Goal: Task Accomplishment & Management: Manage account settings

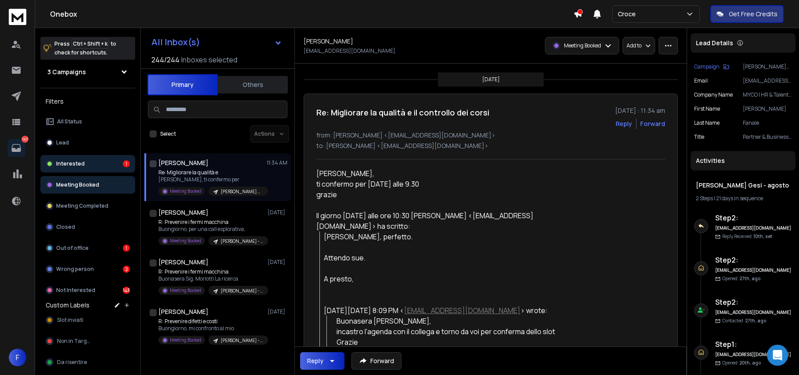
click at [95, 164] on button "Interested 1" at bounding box center [87, 164] width 95 height 18
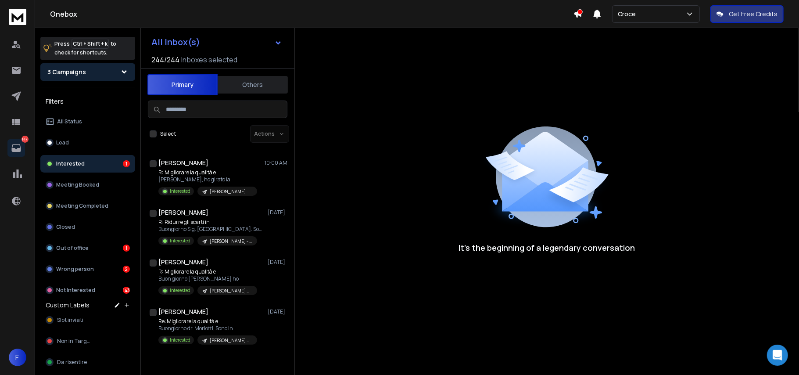
click at [102, 72] on button "3 Campaigns" at bounding box center [87, 72] width 95 height 18
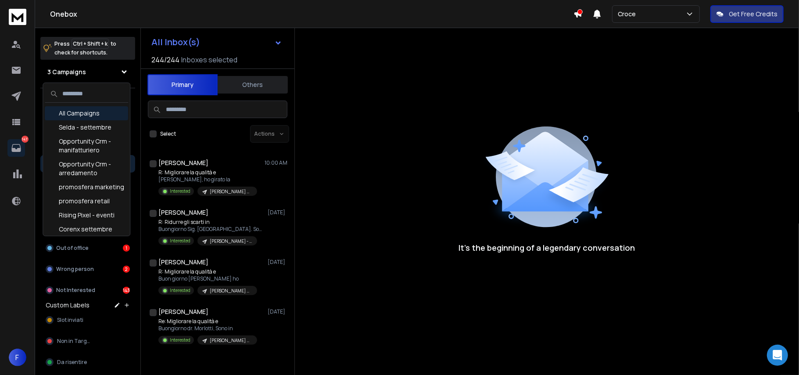
click at [93, 114] on div "All Campaigns" at bounding box center [86, 113] width 83 height 14
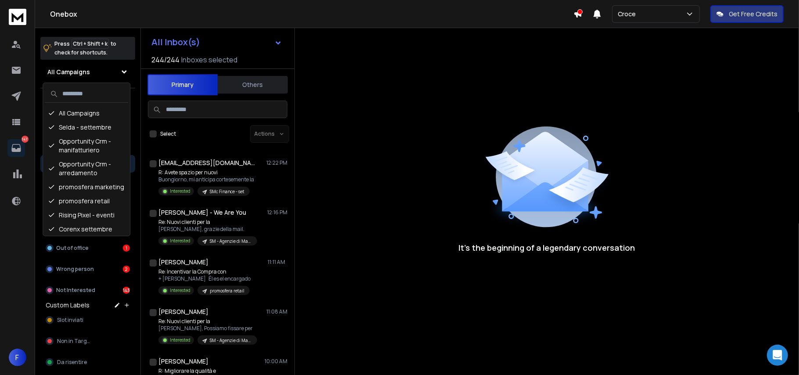
click at [359, 262] on div "It’s the beginning of a legendary conversation" at bounding box center [547, 187] width 504 height 319
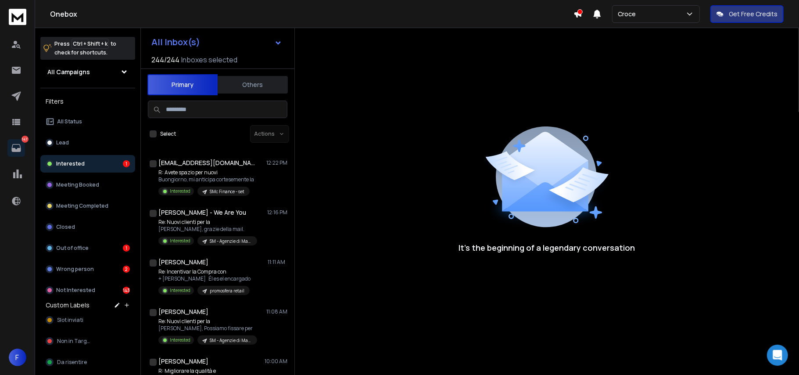
click at [118, 167] on button "Interested 1" at bounding box center [87, 164] width 95 height 18
click at [97, 118] on button "All Status" at bounding box center [87, 122] width 95 height 18
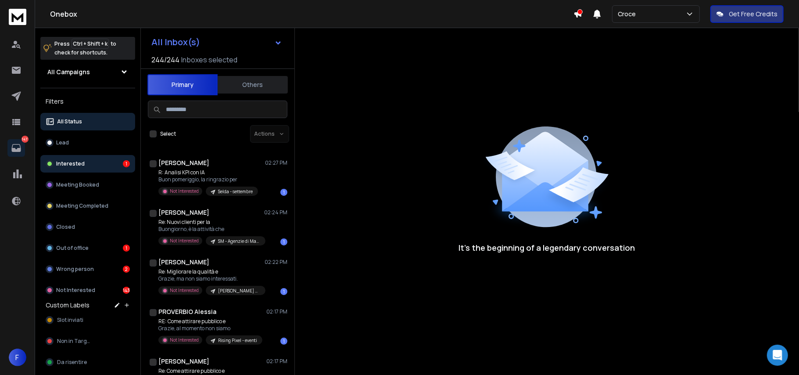
click at [69, 165] on p "Interested" at bounding box center [70, 163] width 29 height 7
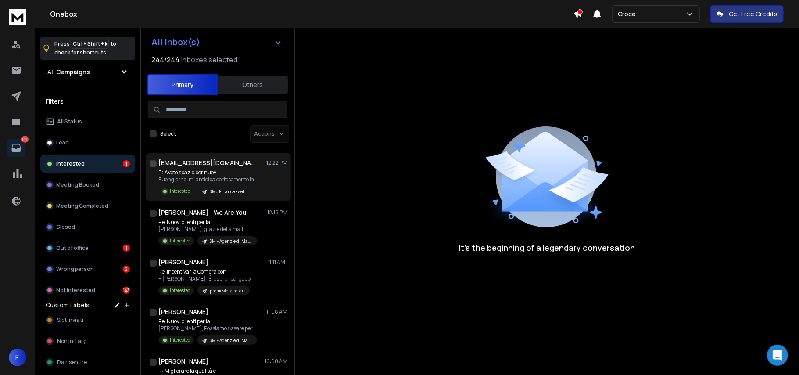
click at [264, 173] on div "R: Avete spazio per nuovi Buongiorno, mi anticipa cortesemente la Interested SM…" at bounding box center [222, 182] width 129 height 27
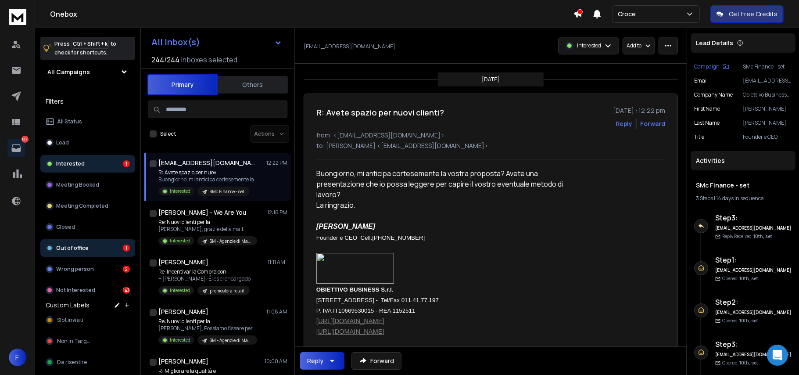
click at [123, 245] on div "1" at bounding box center [126, 247] width 7 height 7
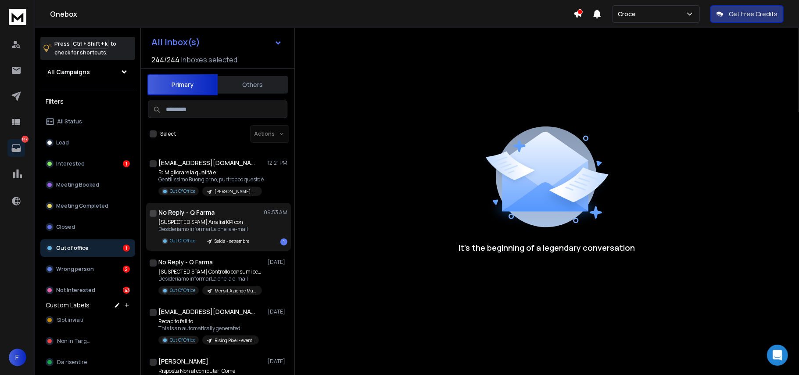
click at [222, 222] on p "[SUSPECTED SPAM] Analisi KPI con" at bounding box center [206, 222] width 96 height 7
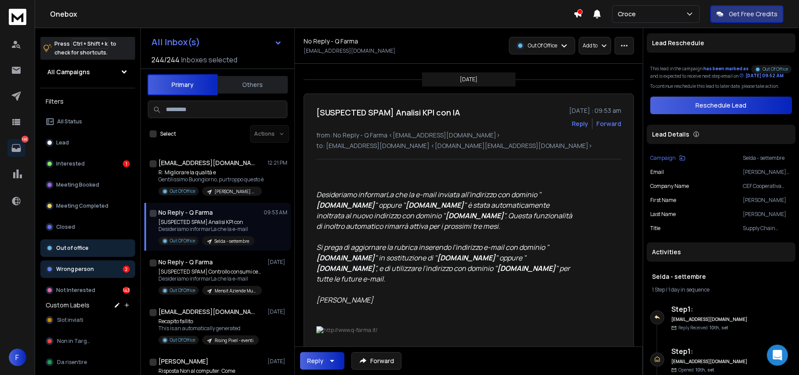
click at [104, 270] on button "Wrong person 2" at bounding box center [87, 269] width 95 height 18
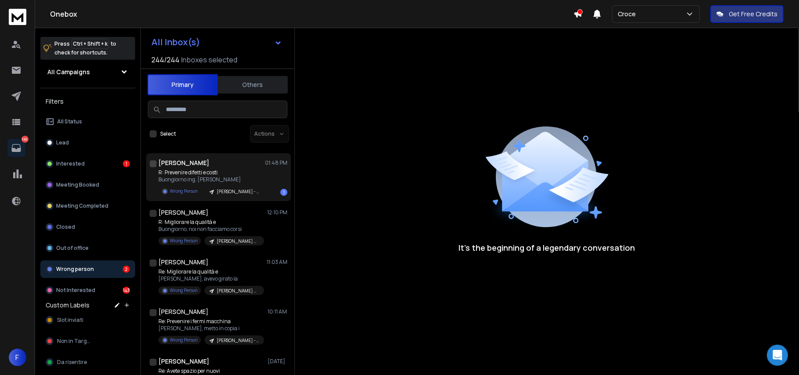
click at [227, 193] on p "[PERSON_NAME] - manutenzione predittiva" at bounding box center [238, 191] width 42 height 7
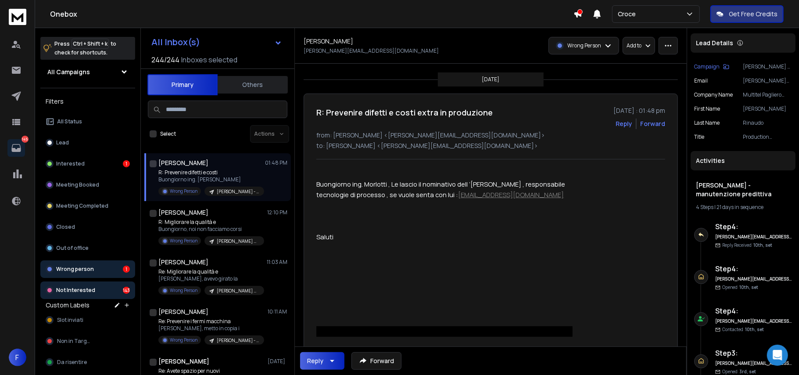
click at [101, 288] on button "Not Interested 143" at bounding box center [87, 290] width 95 height 18
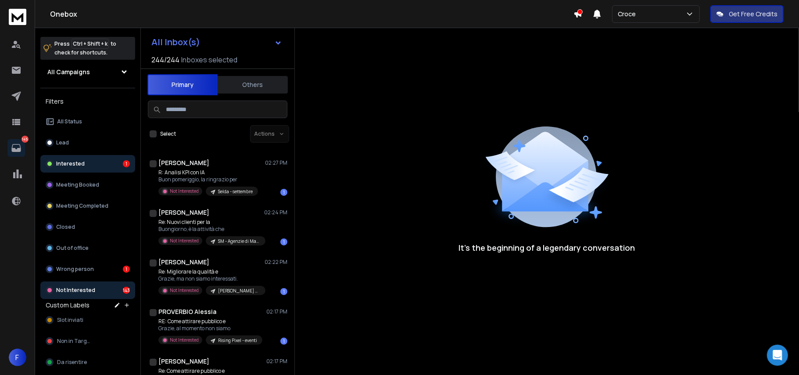
click at [99, 162] on button "Interested 1" at bounding box center [87, 164] width 95 height 18
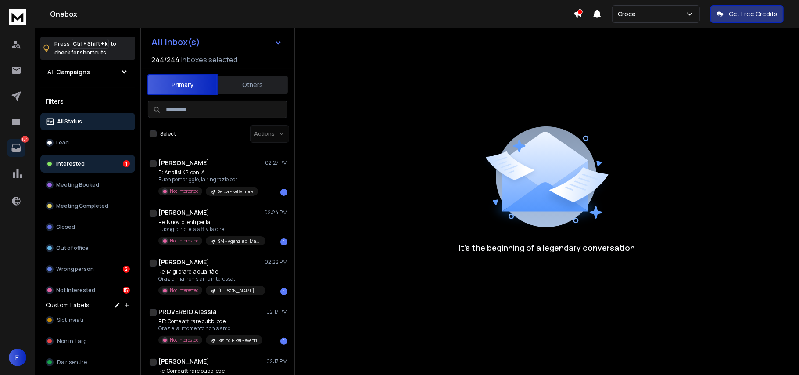
click at [120, 167] on button "Interested 1" at bounding box center [87, 164] width 95 height 18
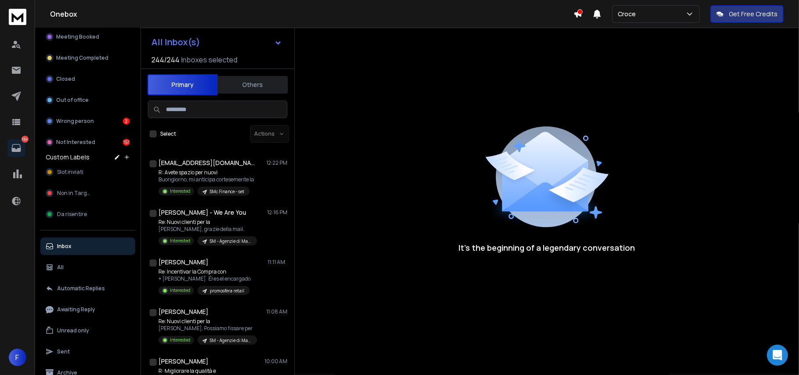
scroll to position [147, 0]
click at [72, 330] on p "Unread only" at bounding box center [73, 331] width 32 height 7
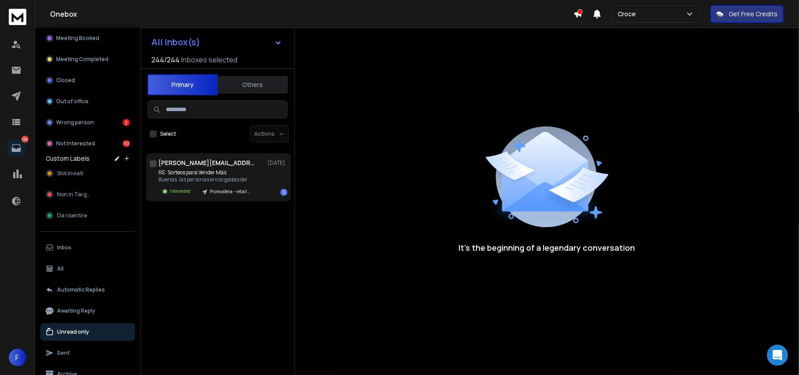
click at [241, 184] on div "RE: Sorteos para Vender Más Buenas, las personas encargadas del Interested Prom…" at bounding box center [207, 182] width 99 height 27
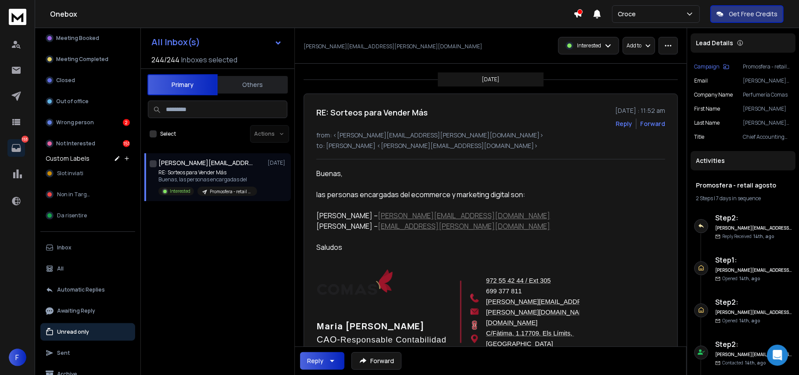
scroll to position [0, 0]
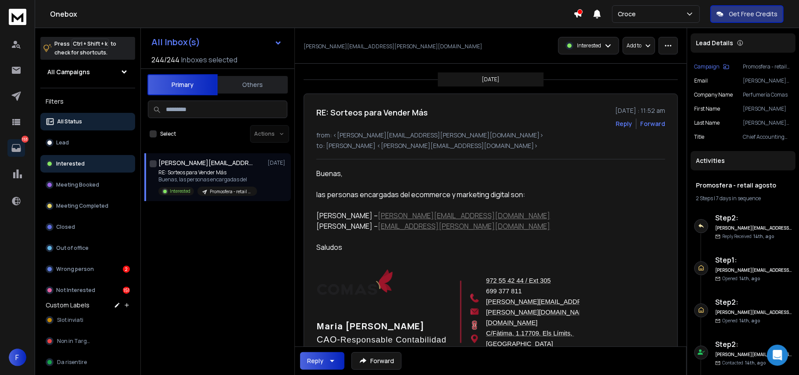
click at [118, 123] on button "All Status" at bounding box center [87, 122] width 95 height 18
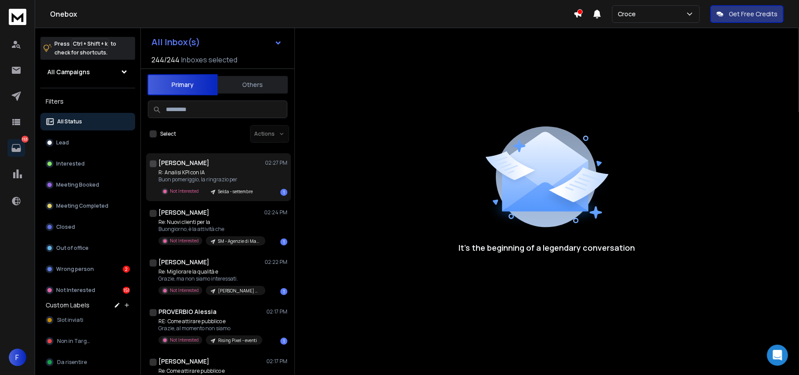
click at [241, 167] on div "Giovanni Calì 02:27 PM R: Analisi KPI con IA Buon pomeriggio, la ringrazio per …" at bounding box center [222, 176] width 129 height 37
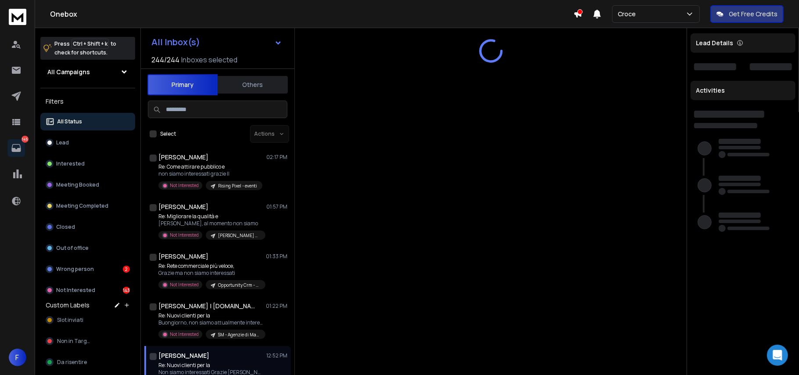
scroll to position [304, 0]
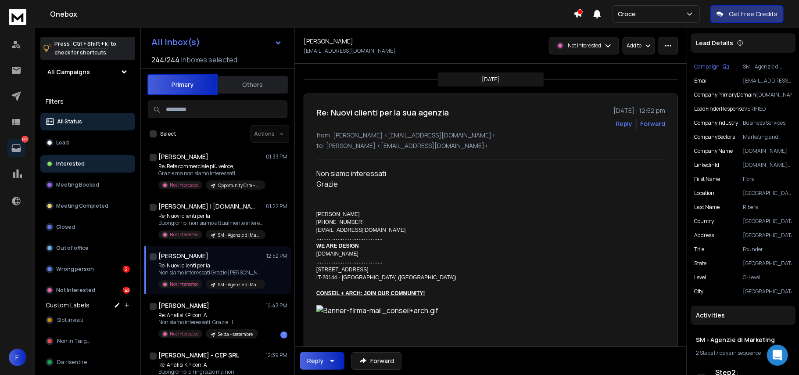
click at [76, 164] on p "Interested" at bounding box center [70, 163] width 29 height 7
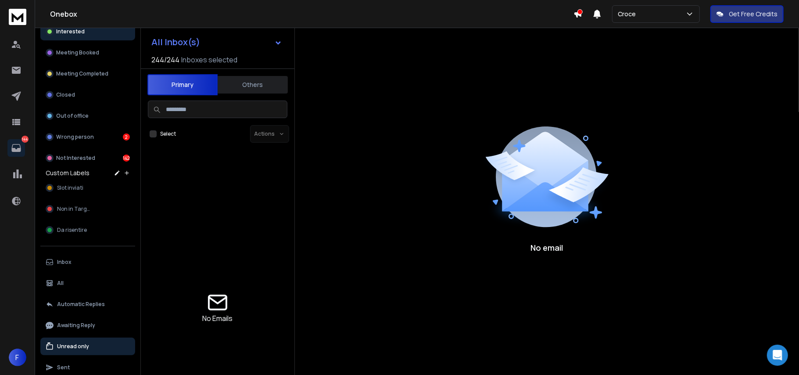
scroll to position [135, 0]
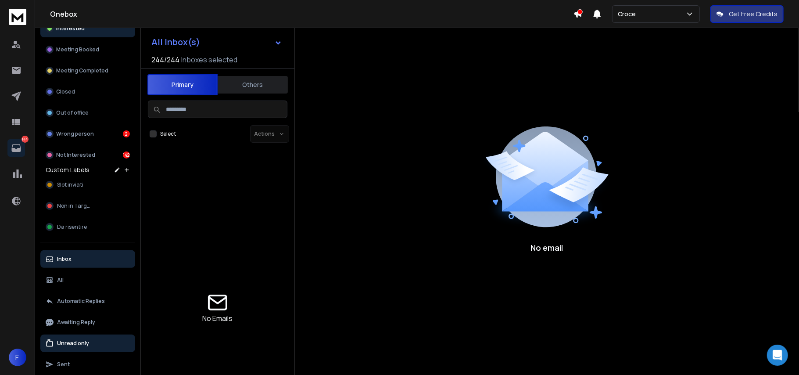
click at [107, 267] on button "Inbox" at bounding box center [87, 259] width 95 height 18
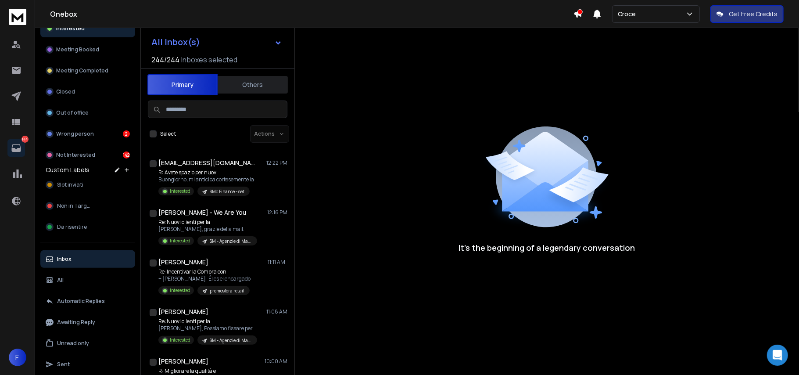
click at [408, 255] on div "It’s the beginning of a legendary conversation" at bounding box center [547, 187] width 504 height 319
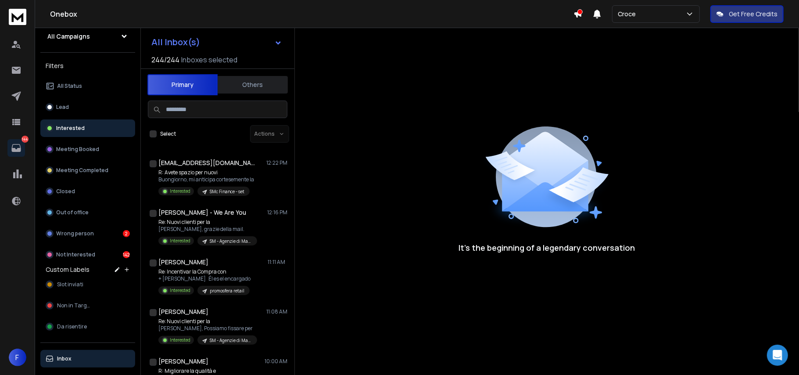
scroll to position [0, 0]
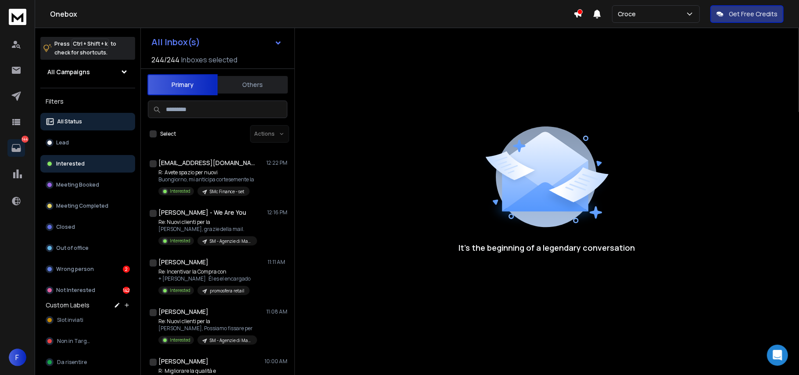
click at [97, 123] on button "All Status" at bounding box center [87, 122] width 95 height 18
click at [97, 146] on button "Lead" at bounding box center [87, 143] width 95 height 18
click at [82, 123] on button "All Status" at bounding box center [87, 122] width 95 height 18
